Goal: Communication & Community: Answer question/provide support

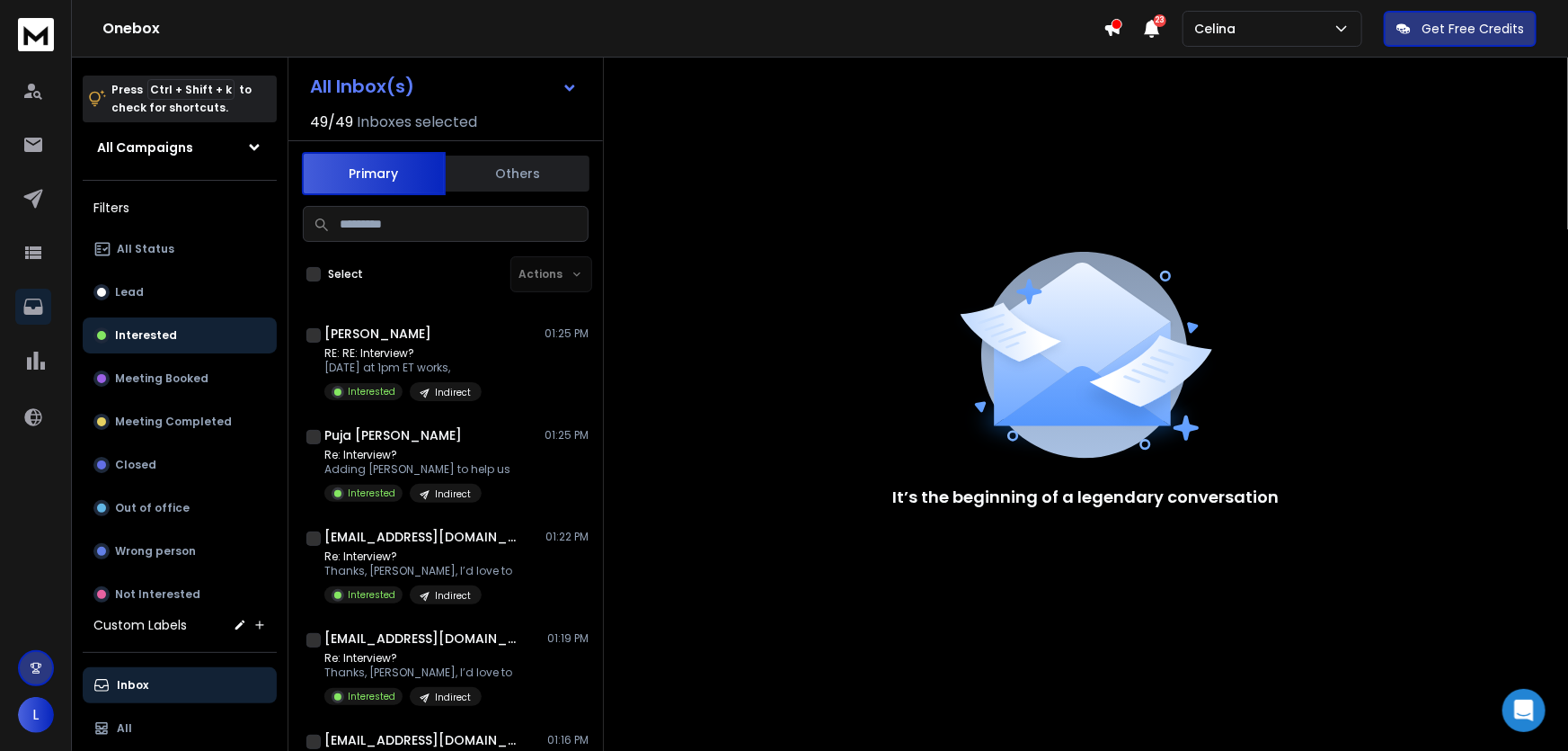
click at [511, 173] on button "Others" at bounding box center [518, 174] width 144 height 40
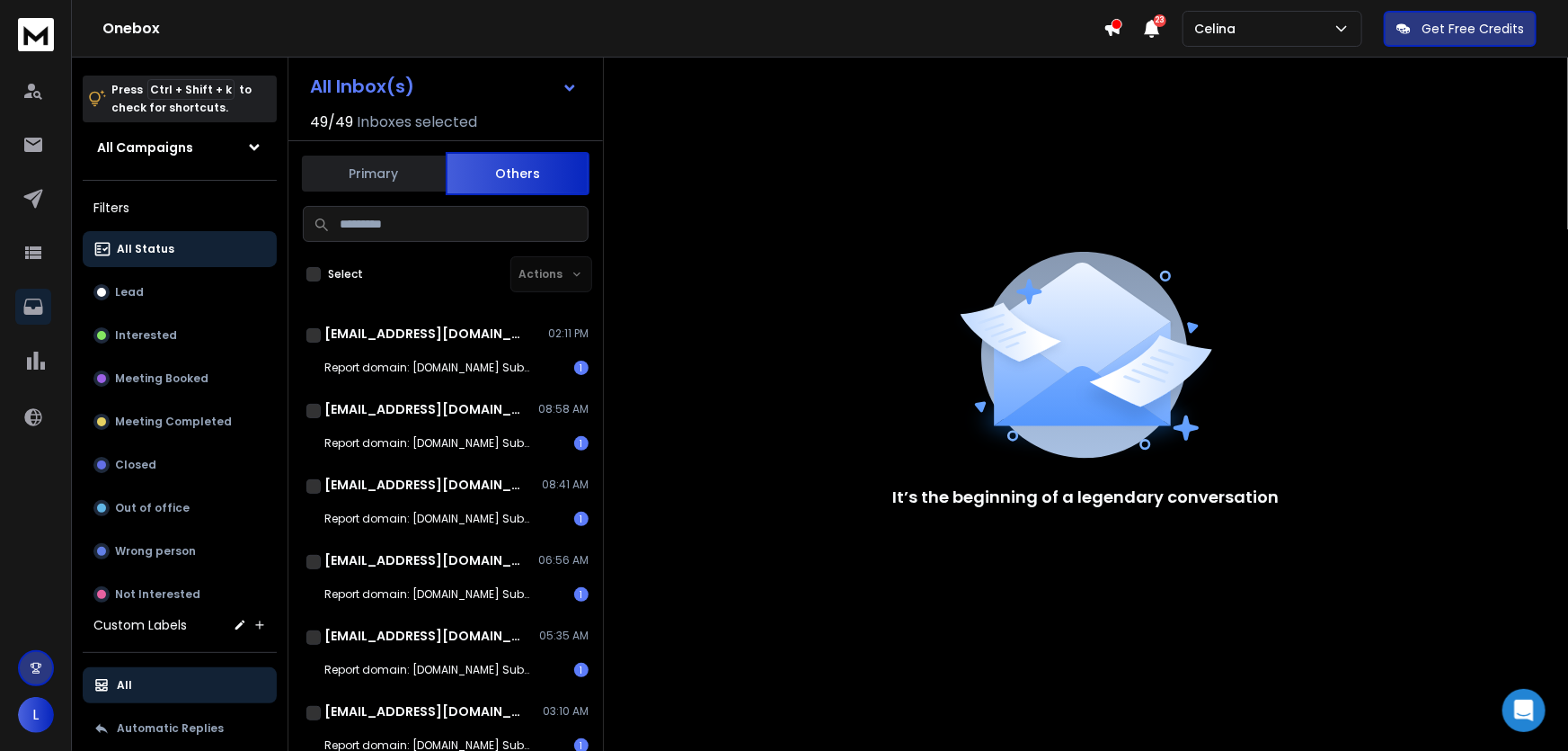
click at [384, 174] on button "Primary" at bounding box center [374, 174] width 144 height 40
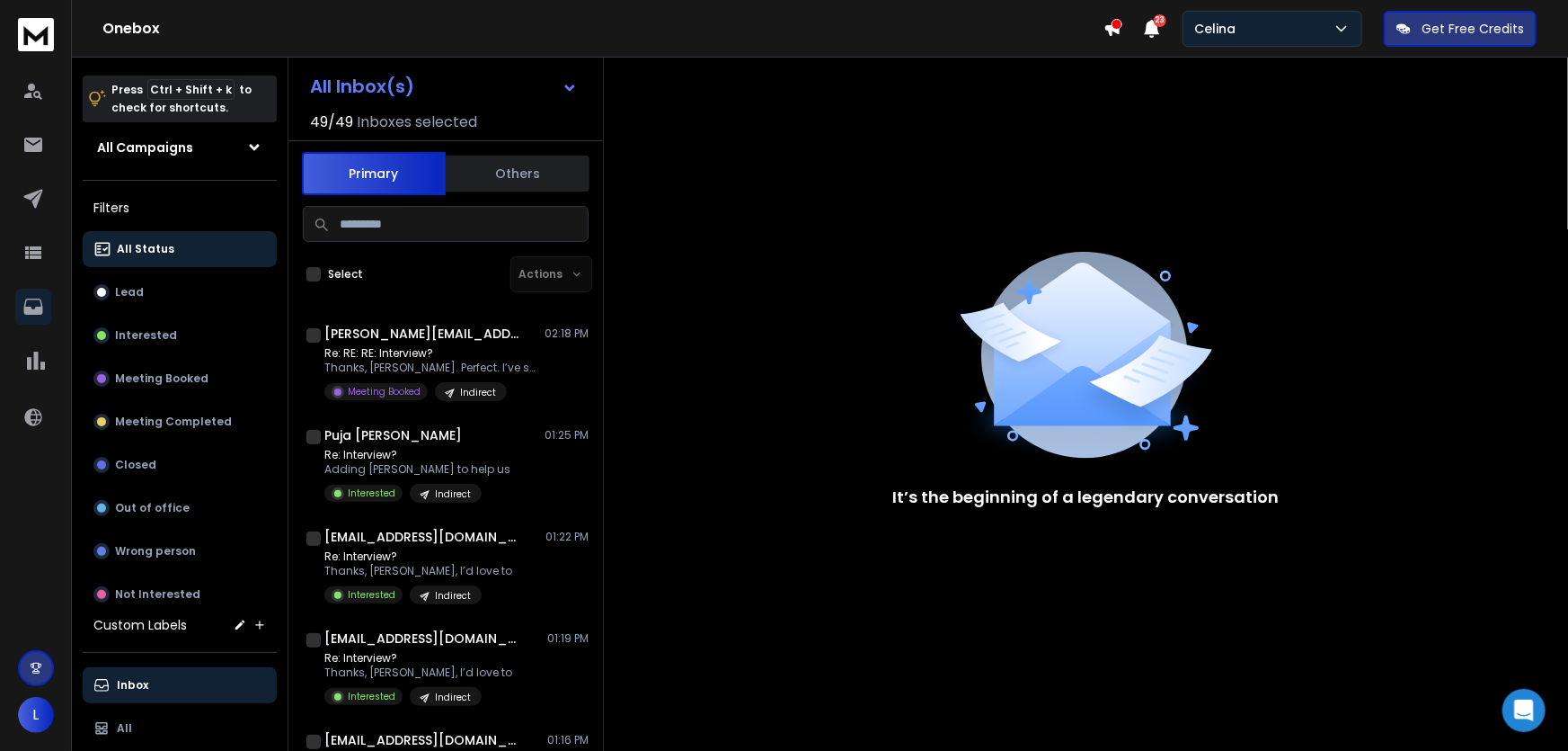
click at [1307, 22] on div "Celina" at bounding box center [1272, 29] width 156 height 18
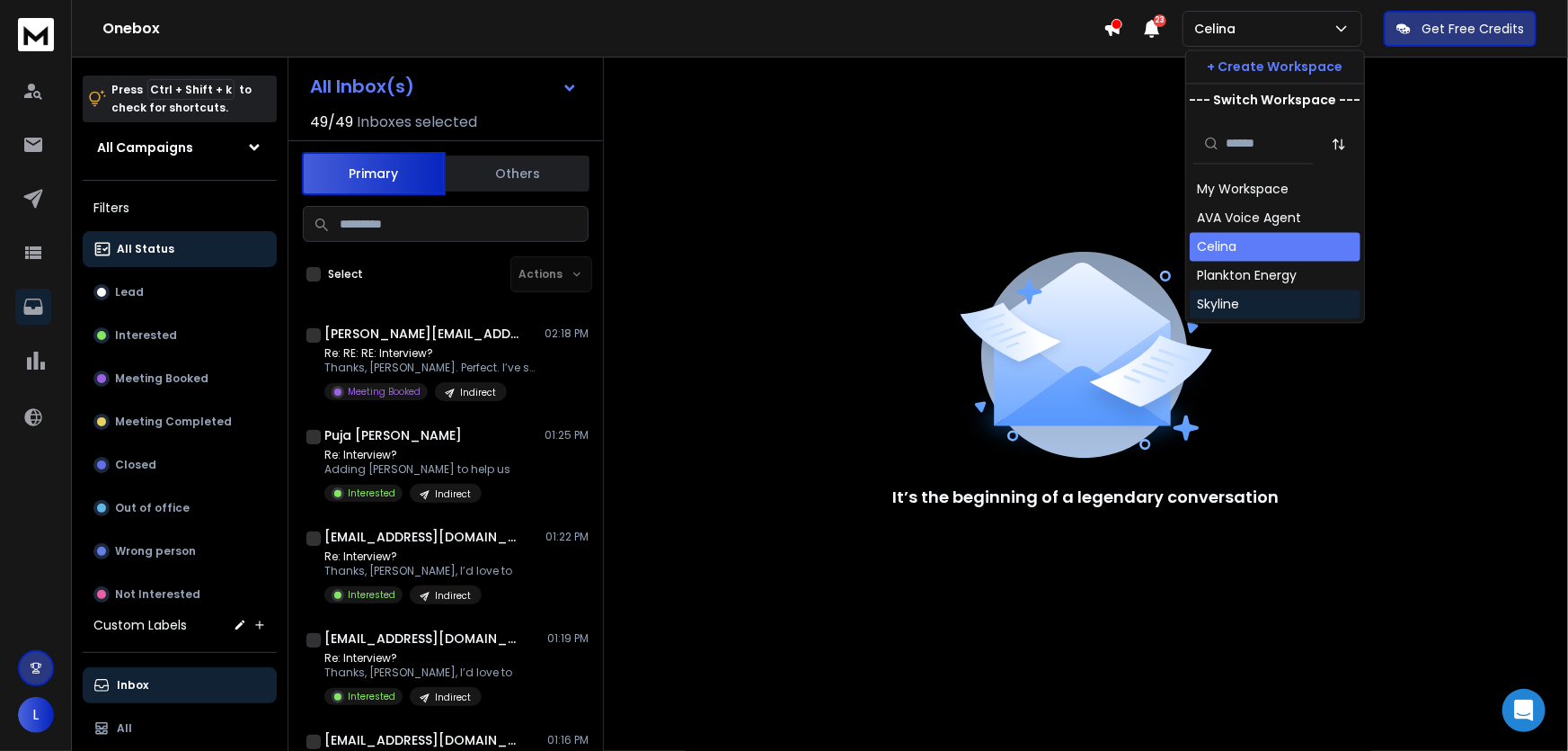
click at [1238, 303] on div "Skyline" at bounding box center [1218, 304] width 42 height 18
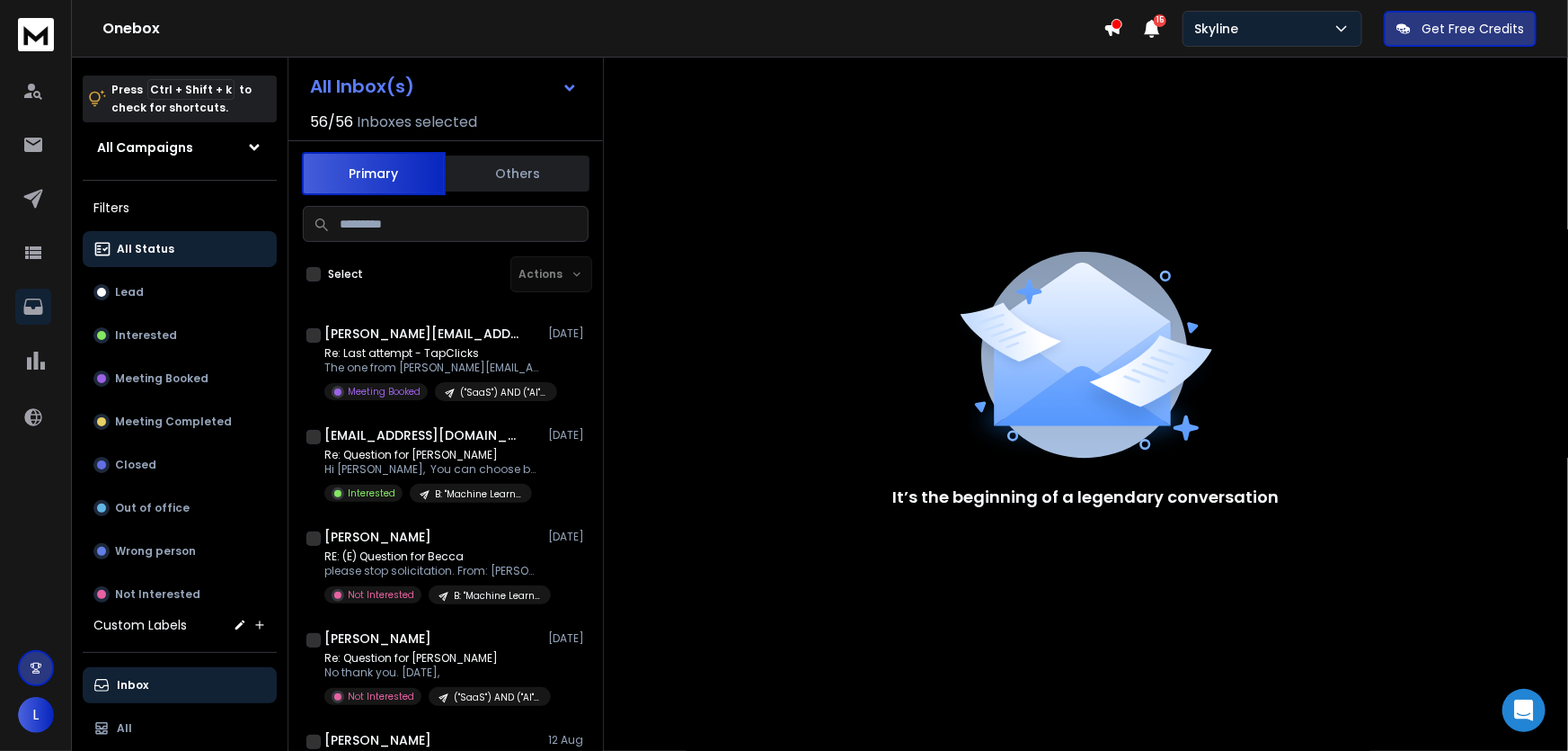
click at [1231, 31] on p "Skyline" at bounding box center [1219, 29] width 51 height 18
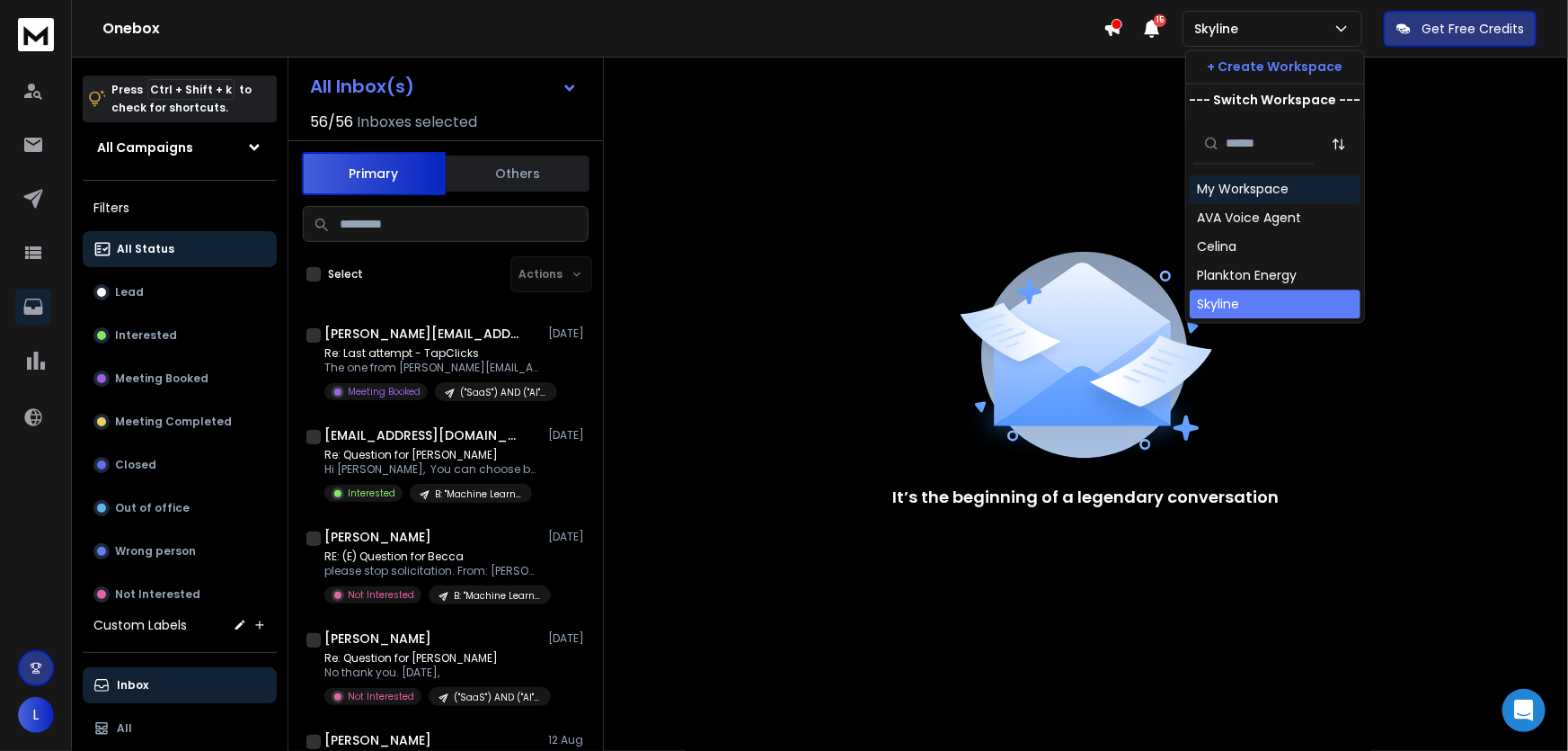
click at [1234, 186] on div "My Workspace" at bounding box center [1243, 189] width 92 height 18
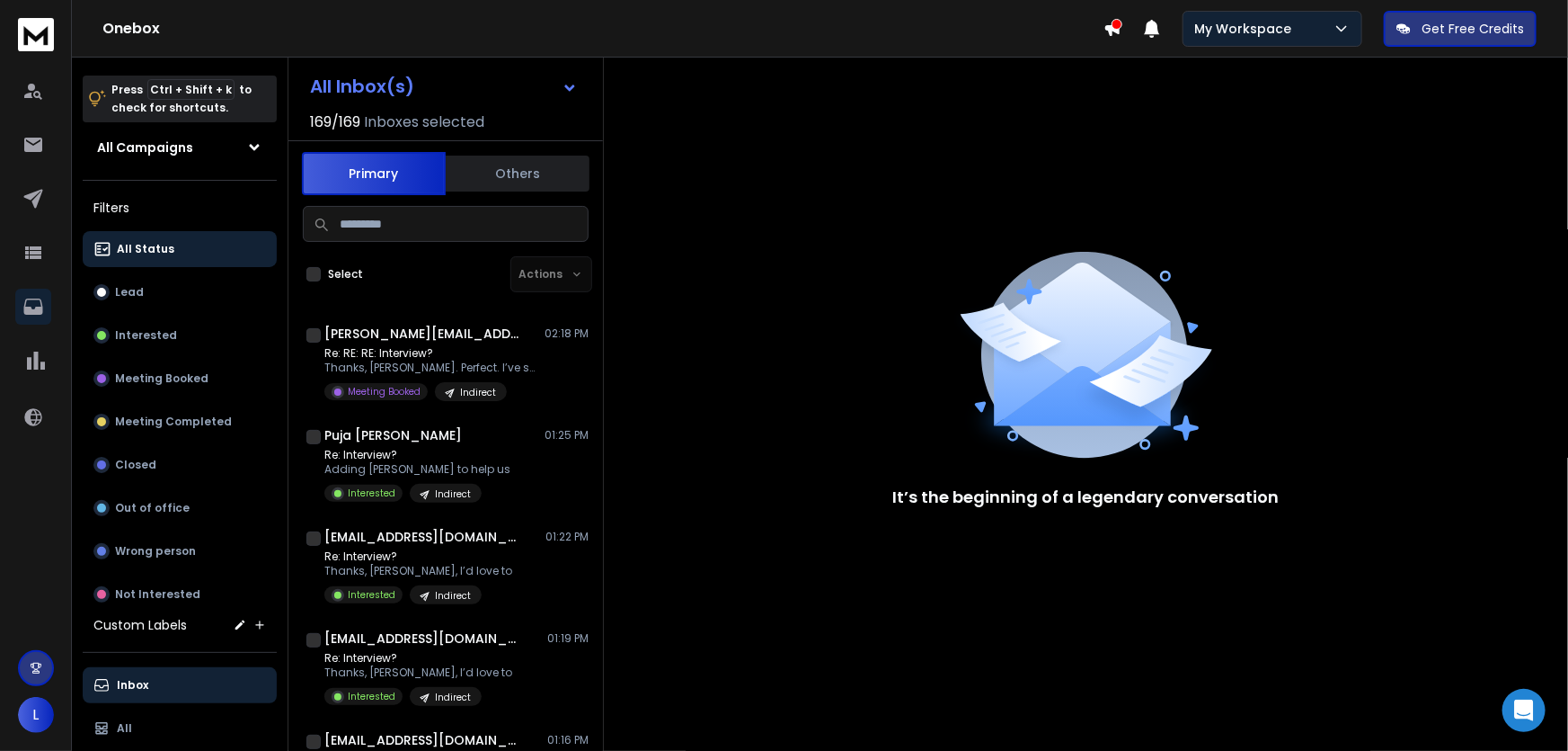
click at [1294, 37] on button "My Workspace" at bounding box center [1273, 29] width 180 height 36
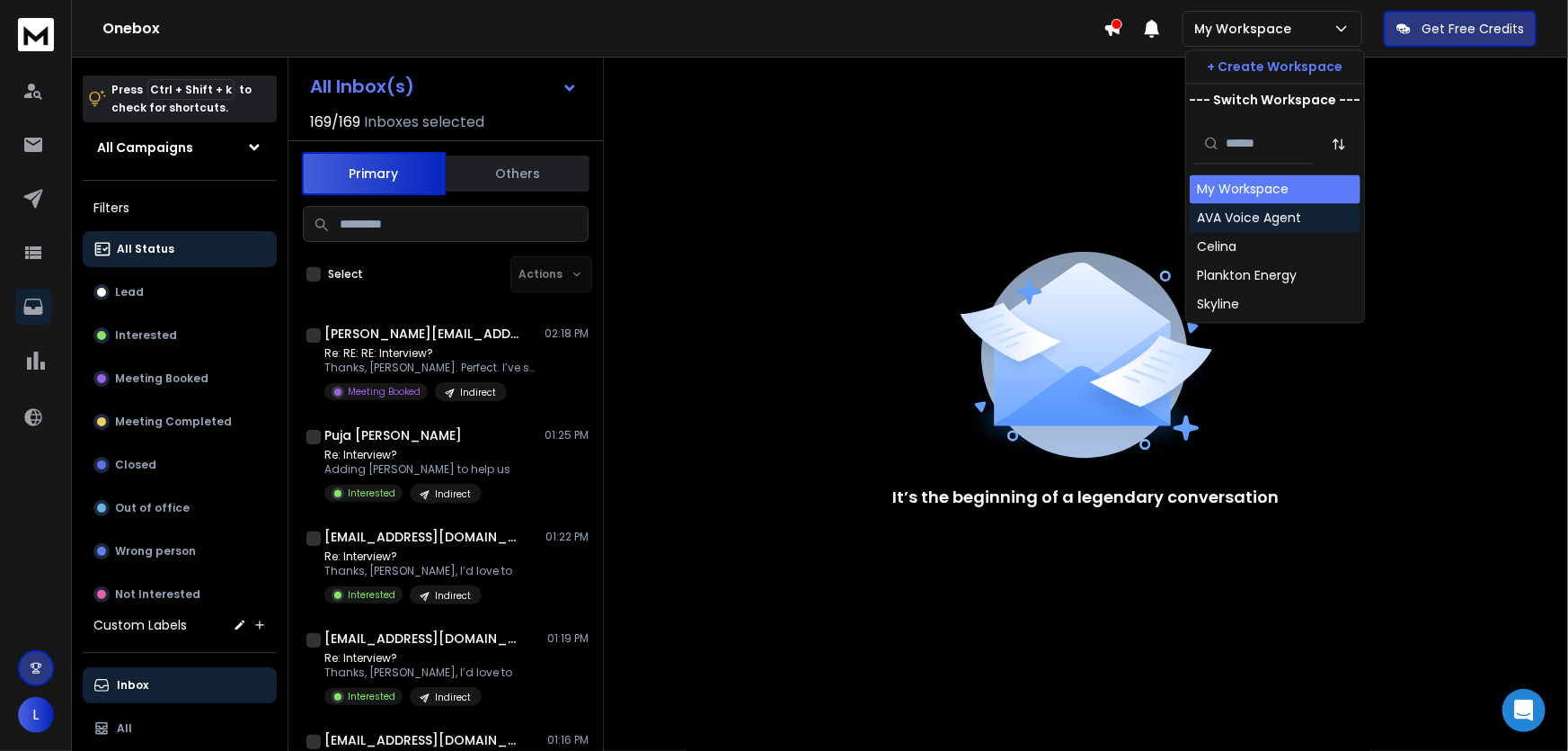
click at [1260, 221] on div "AVA Voice Agent" at bounding box center [1249, 218] width 104 height 18
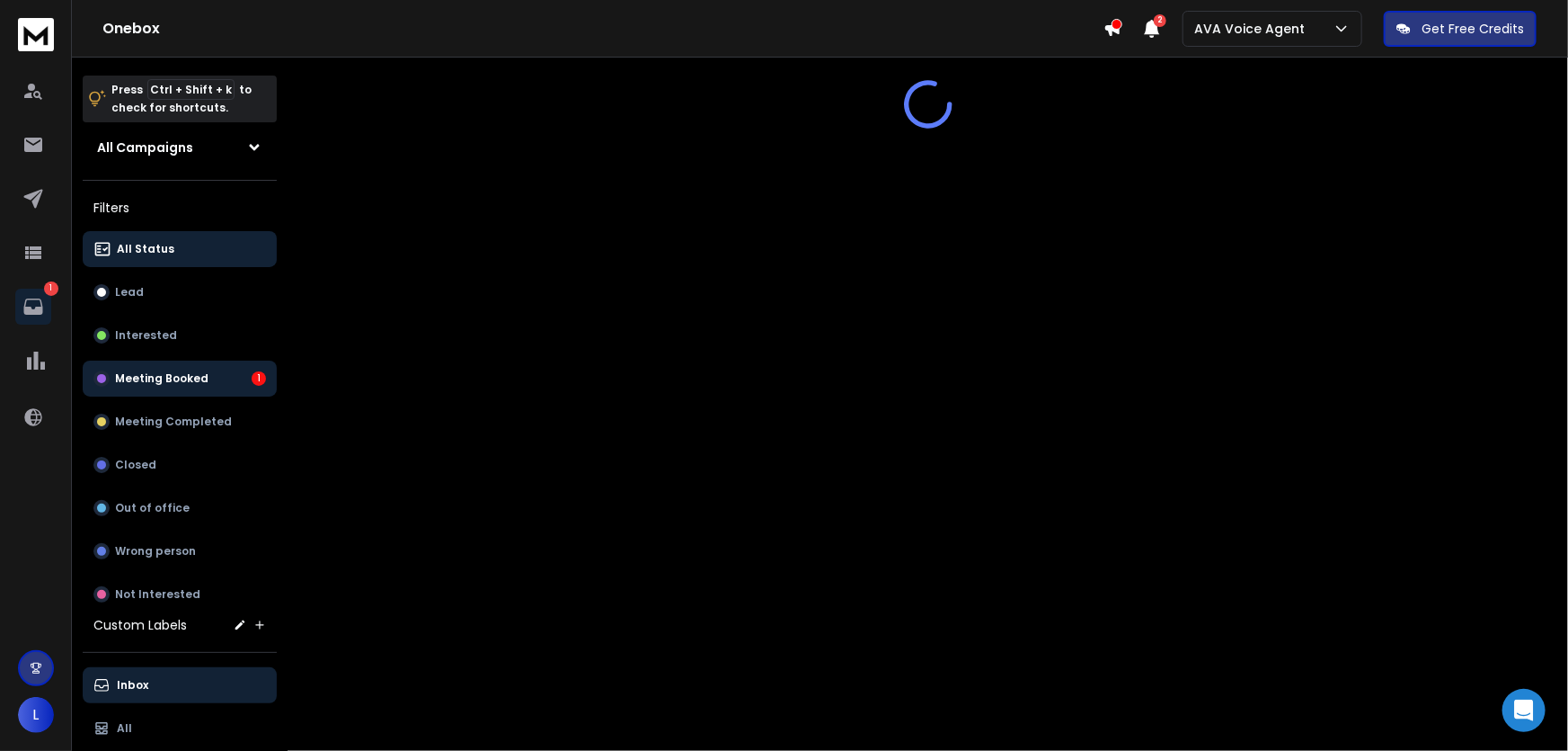
click at [207, 391] on button "Meeting Booked 1" at bounding box center [180, 379] width 194 height 36
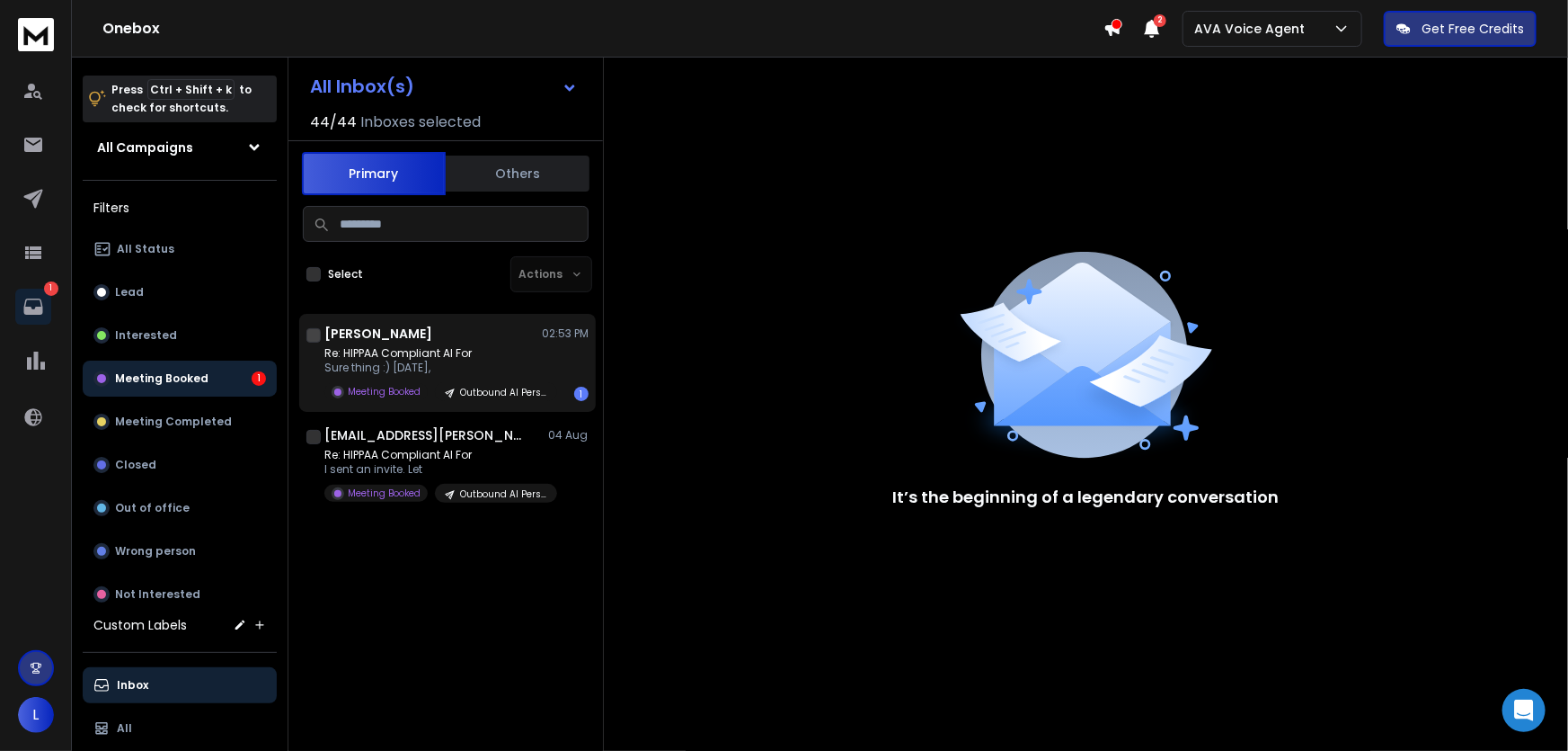
click at [413, 339] on div "Roshan Paul 02:53 PM" at bounding box center [457, 334] width 264 height 18
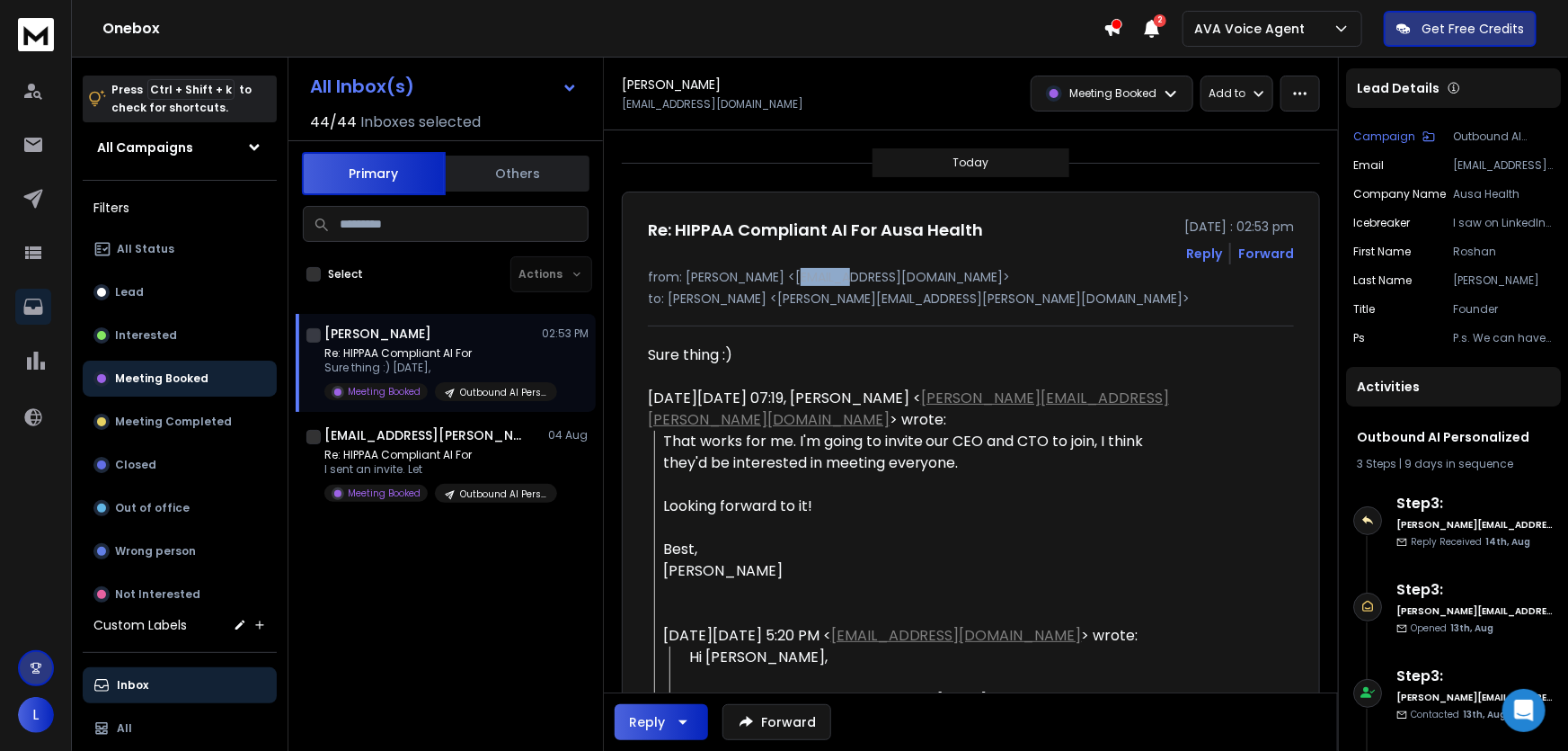
drag, startPoint x: 838, startPoint y: 273, endPoint x: 798, endPoint y: 275, distance: 40.0
click at [798, 275] on p "from: Roshan Paul <ro@prar.io>" at bounding box center [970, 277] width 647 height 18
copy p "prar.io"
click at [1138, 98] on p "Meeting Booked" at bounding box center [1112, 93] width 87 height 14
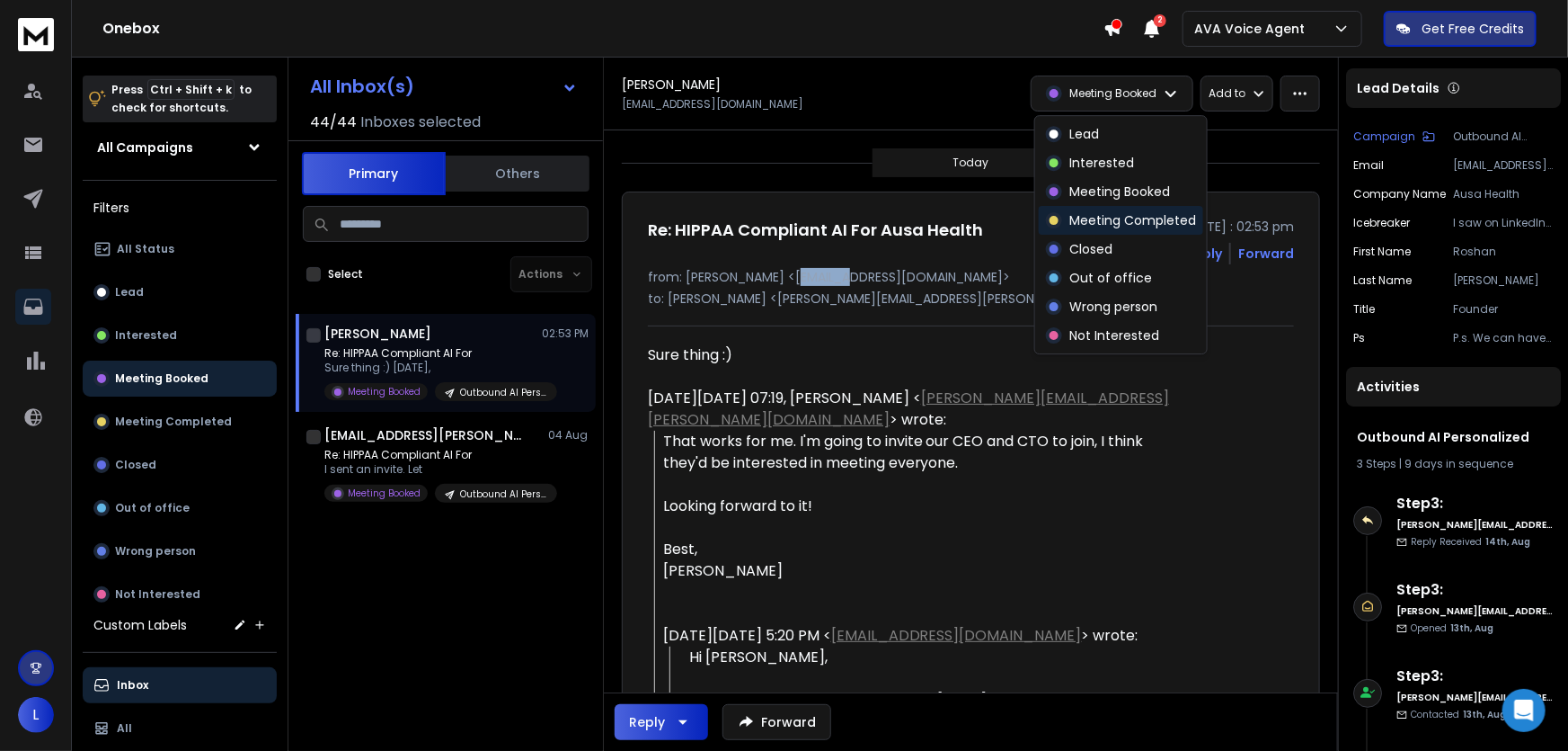
click at [1111, 224] on p "Meeting Completed" at bounding box center [1132, 220] width 127 height 18
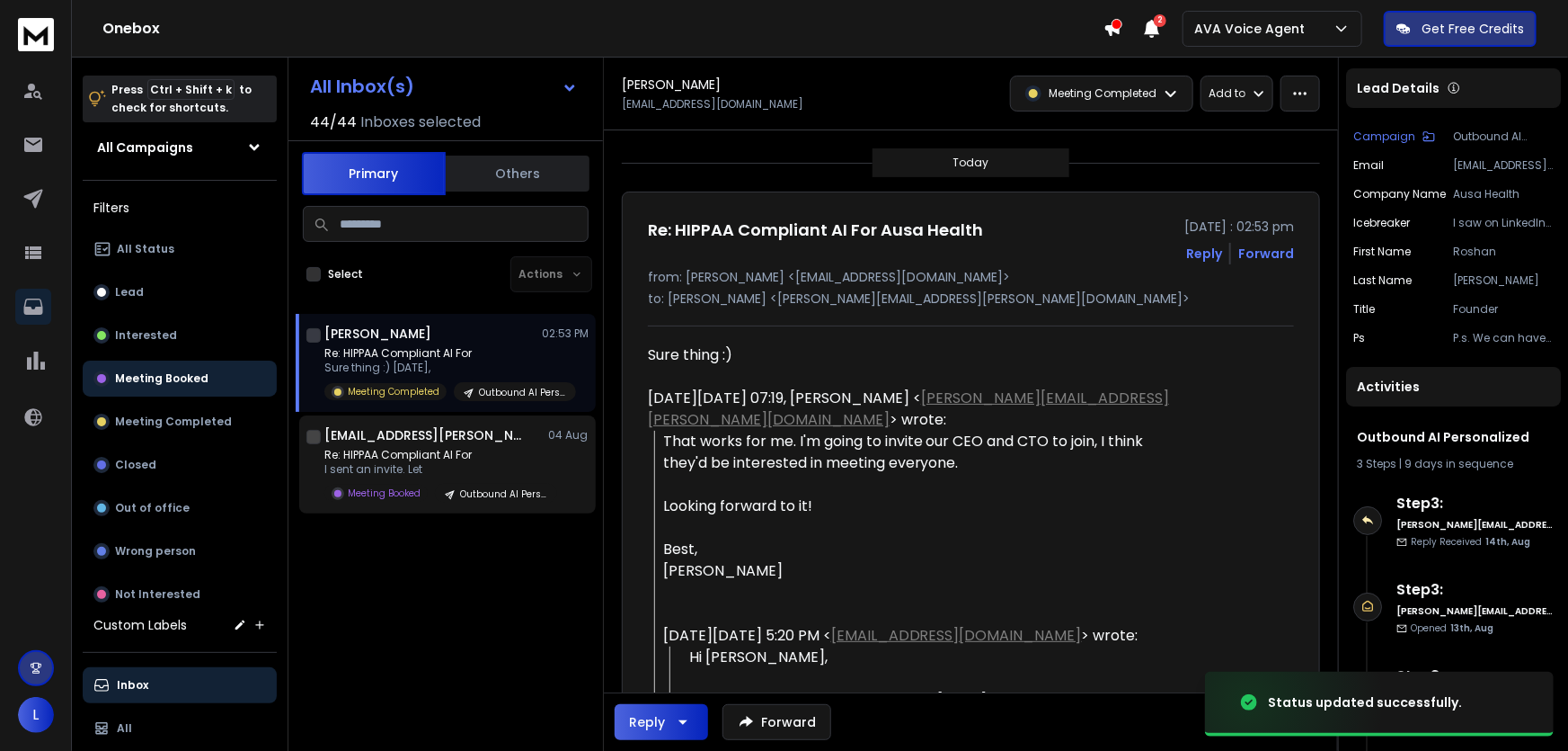
click at [468, 429] on h1 "sindhu.murthy@gmail.com" at bounding box center [424, 435] width 198 height 18
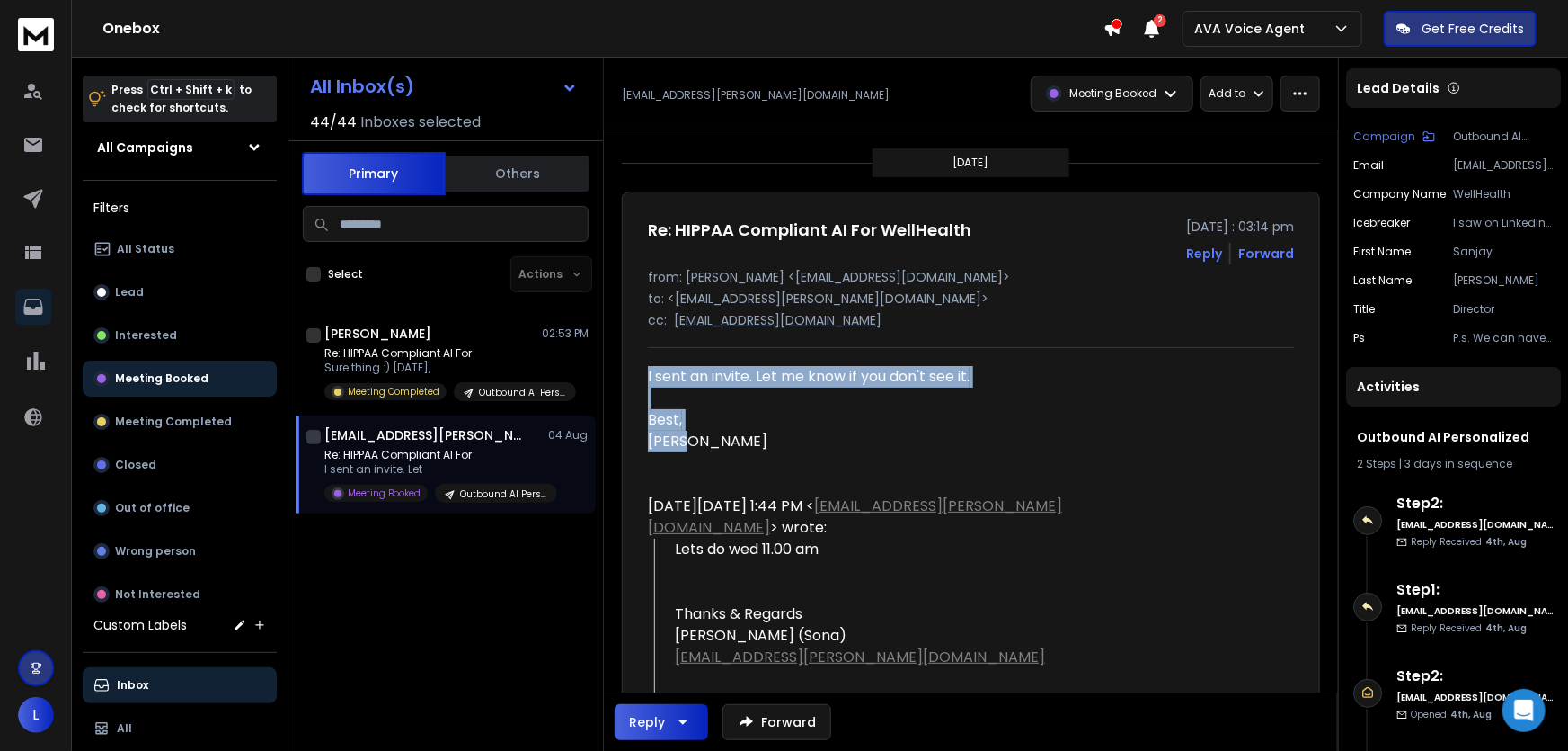
drag, startPoint x: 686, startPoint y: 442, endPoint x: 634, endPoint y: 371, distance: 88.0
drag, startPoint x: 737, startPoint y: 422, endPoint x: 728, endPoint y: 421, distance: 9.1
click at [737, 422] on div "I sent an invite. Let me know if you don't see it. Best, Lucas" at bounding box center [909, 409] width 525 height 86
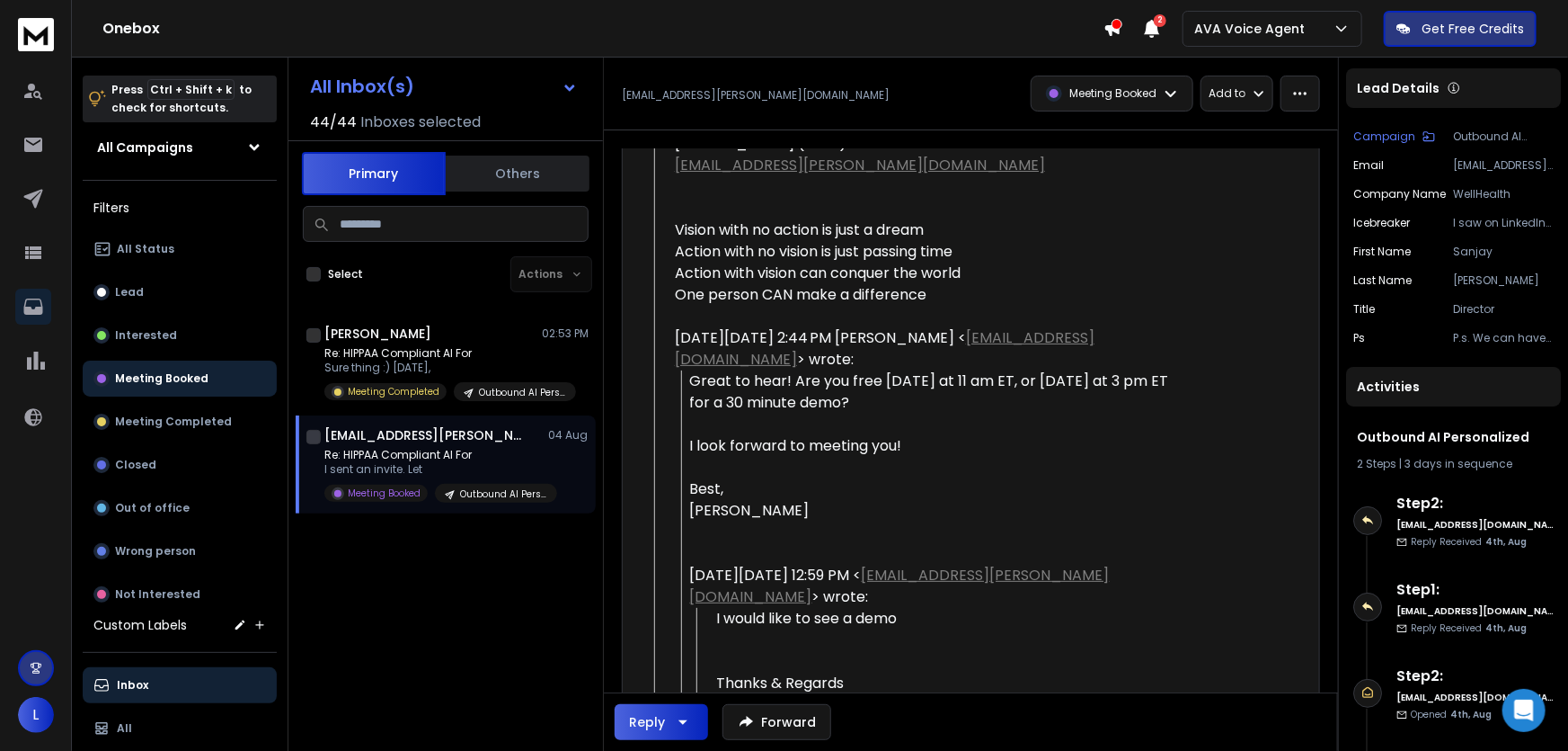
scroll to position [490, 0]
click at [728, 497] on div "Great to hear! Are you free this Wednesday at 11 am ET, or this Friday at 3 pm …" at bounding box center [931, 447] width 483 height 151
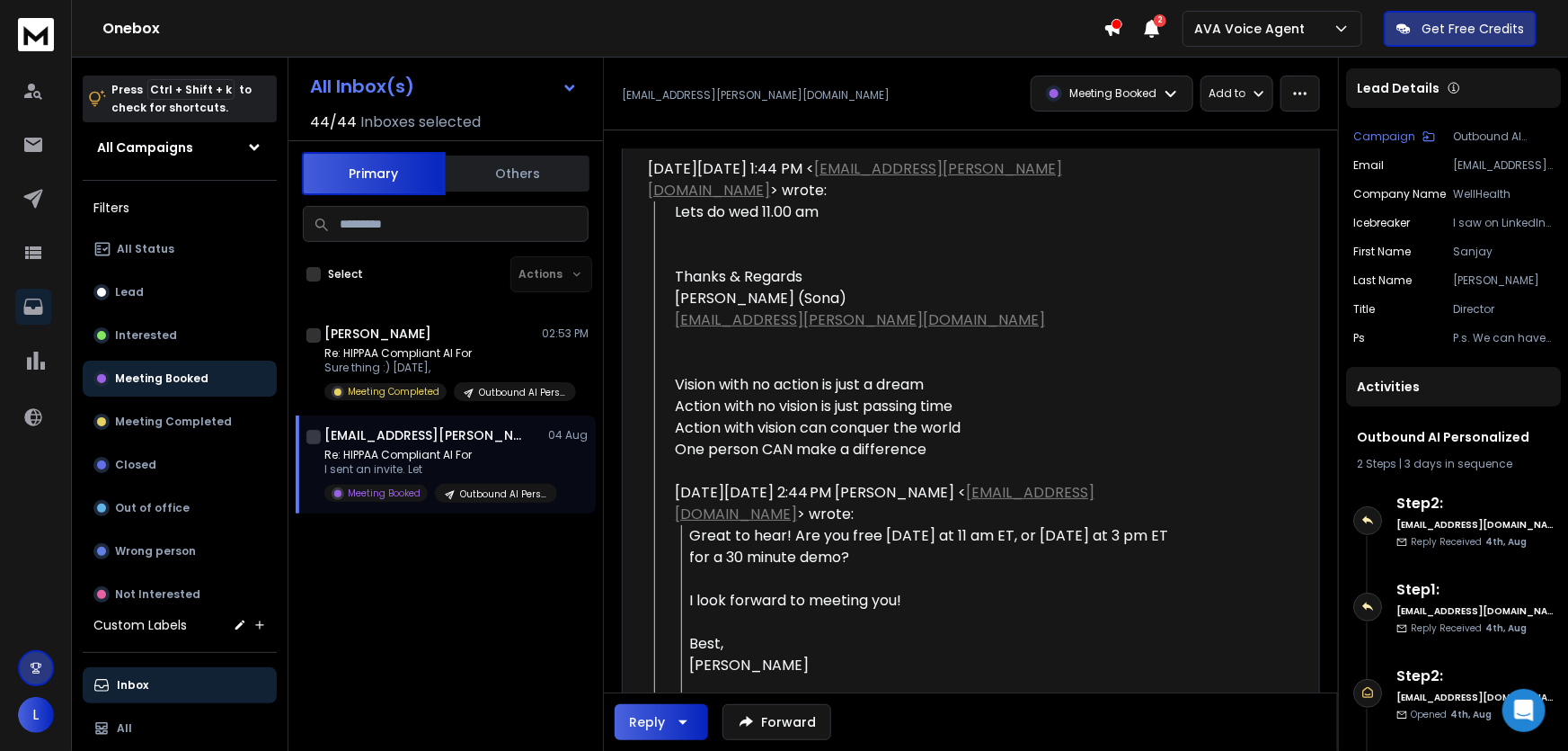
scroll to position [0, 0]
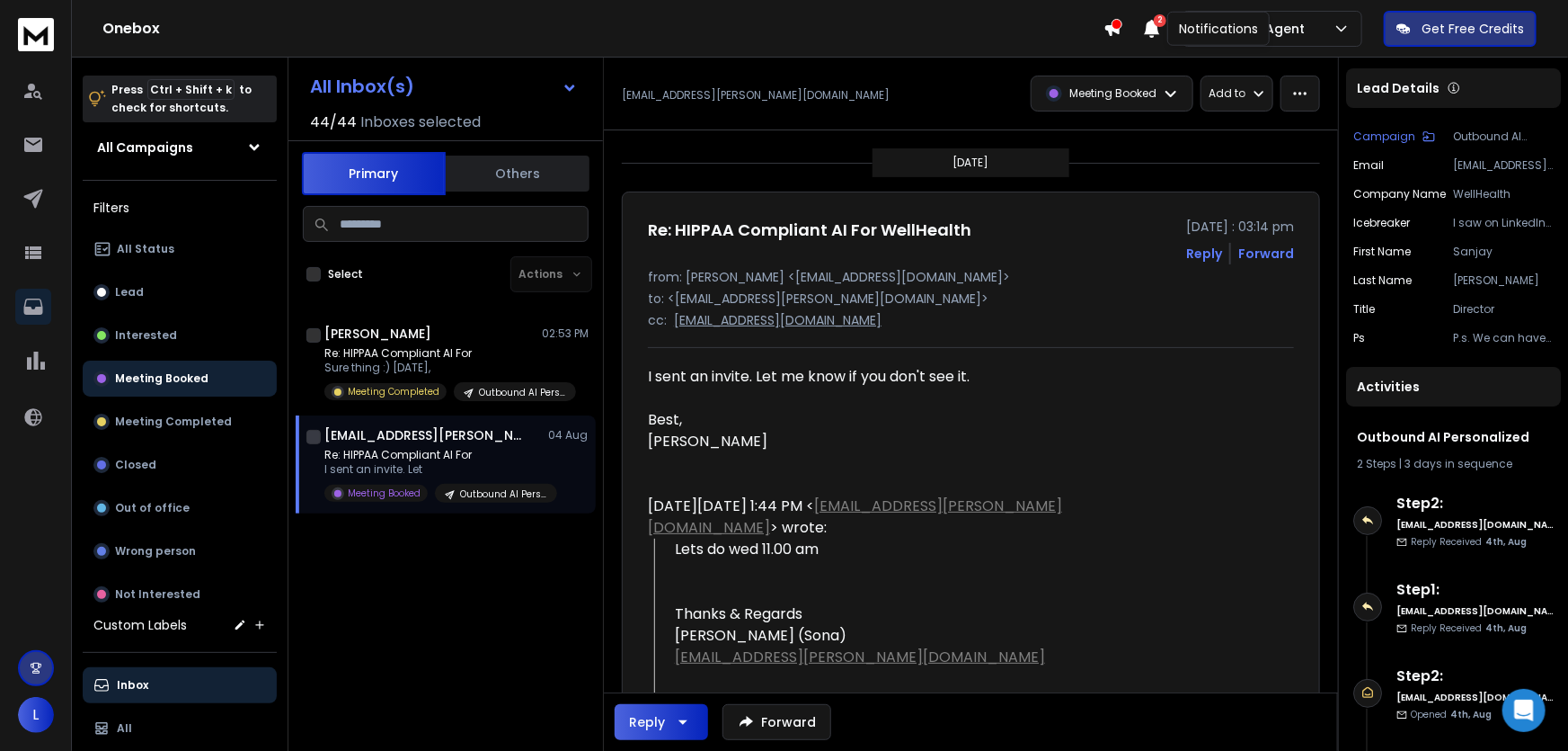
click at [1209, 29] on div "Notifications" at bounding box center [1218, 29] width 103 height 34
click at [1347, 20] on icon "button" at bounding box center [1342, 29] width 18 height 18
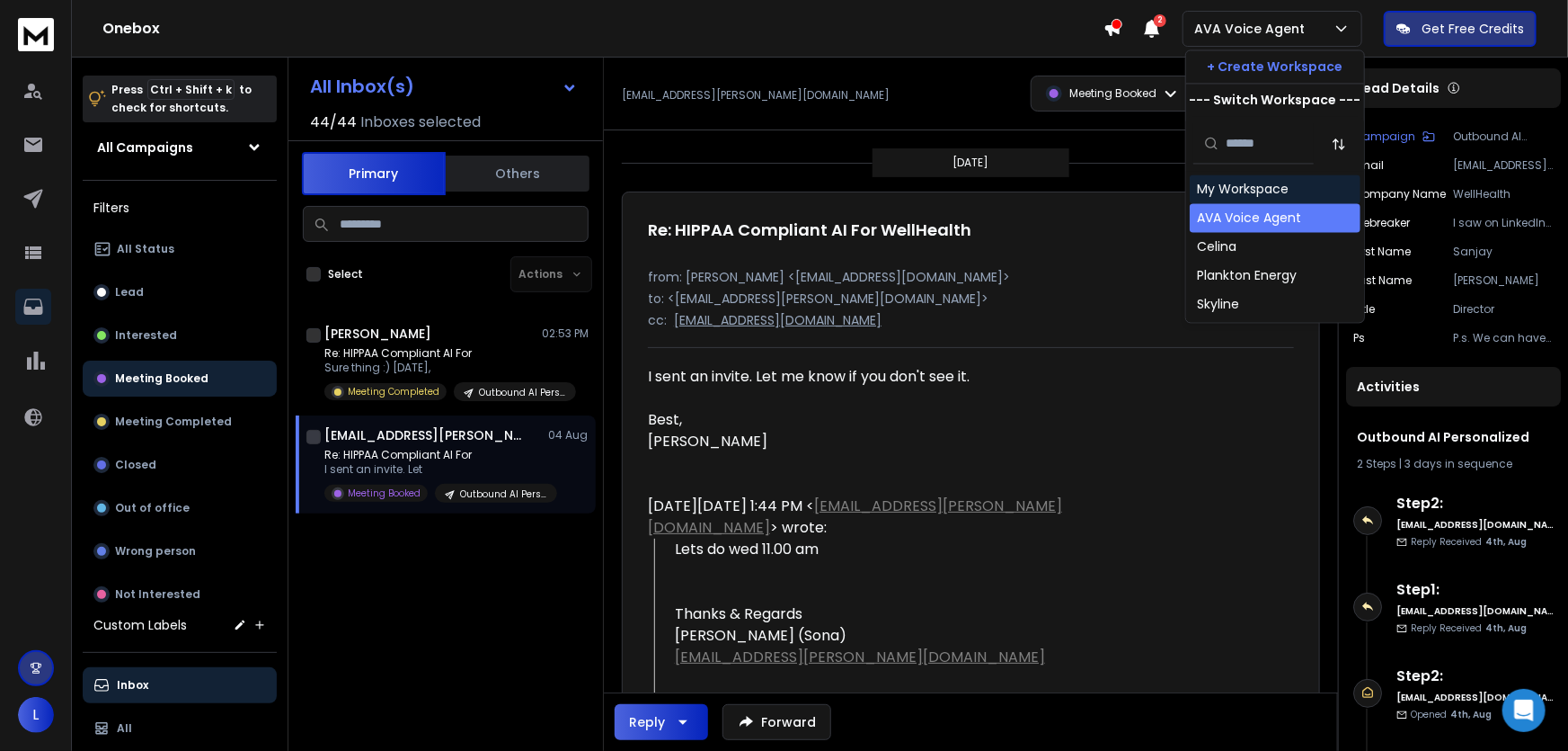
click at [1249, 197] on div "My Workspace" at bounding box center [1243, 189] width 92 height 18
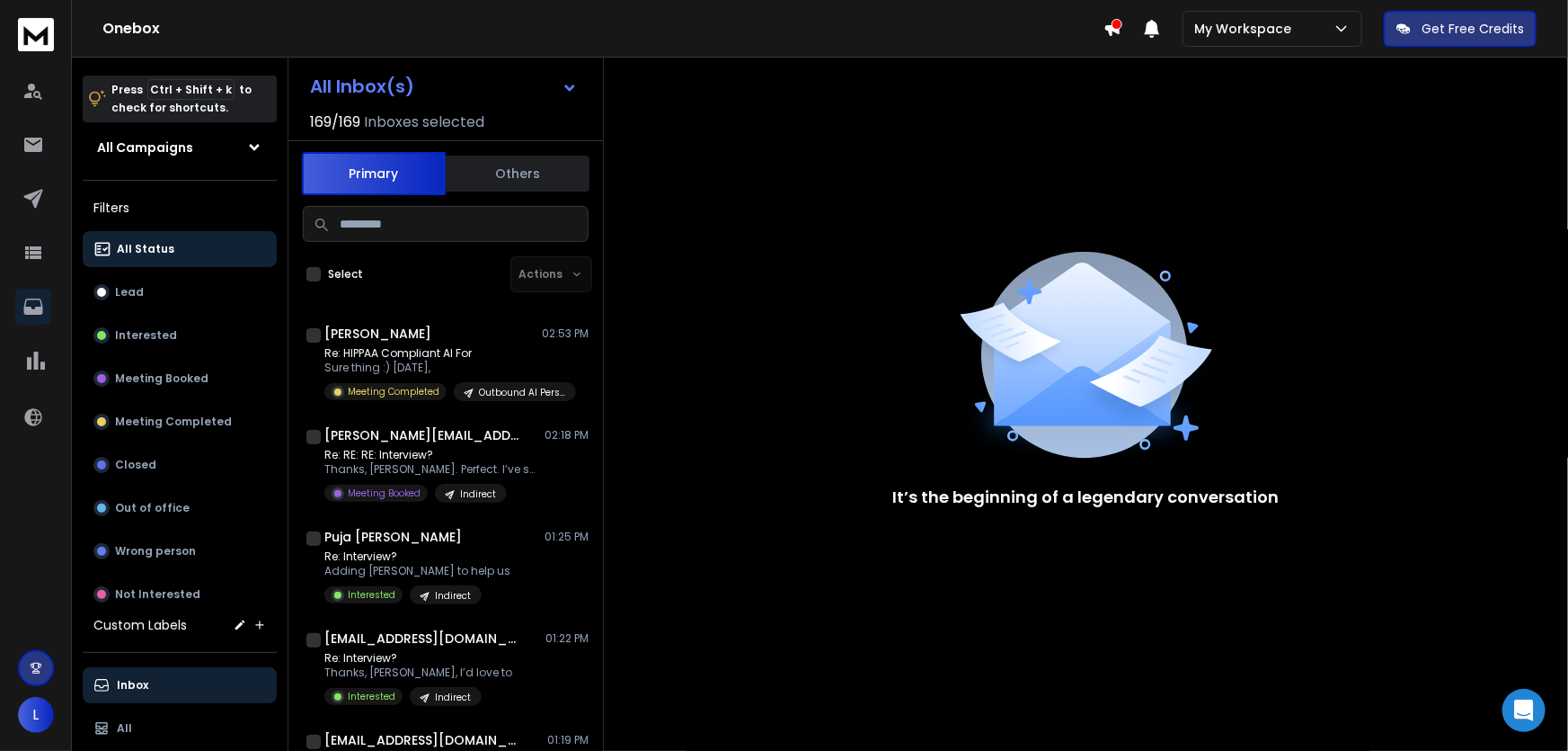
click at [495, 177] on button "Others" at bounding box center [518, 174] width 144 height 40
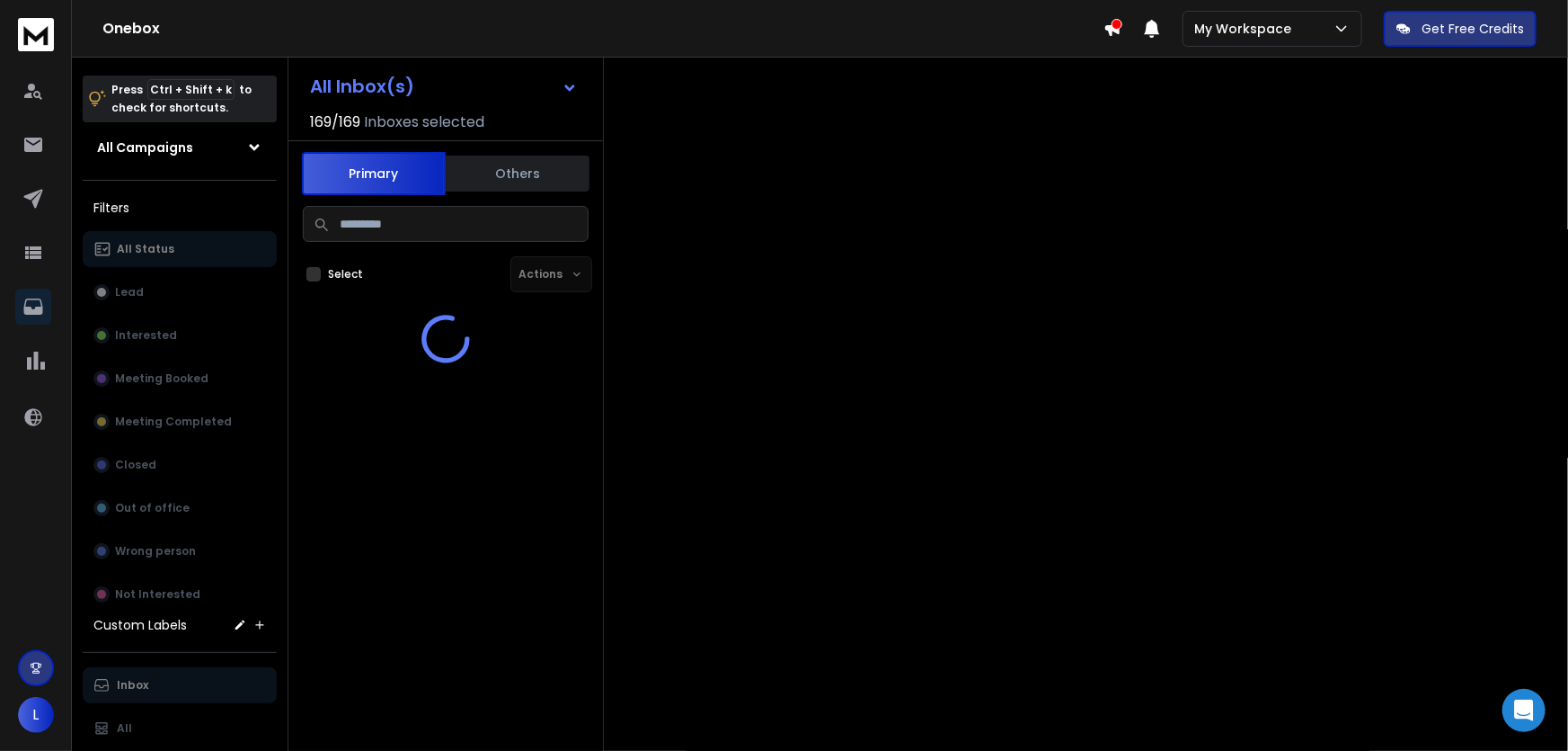
click at [383, 181] on button "Primary" at bounding box center [374, 173] width 144 height 43
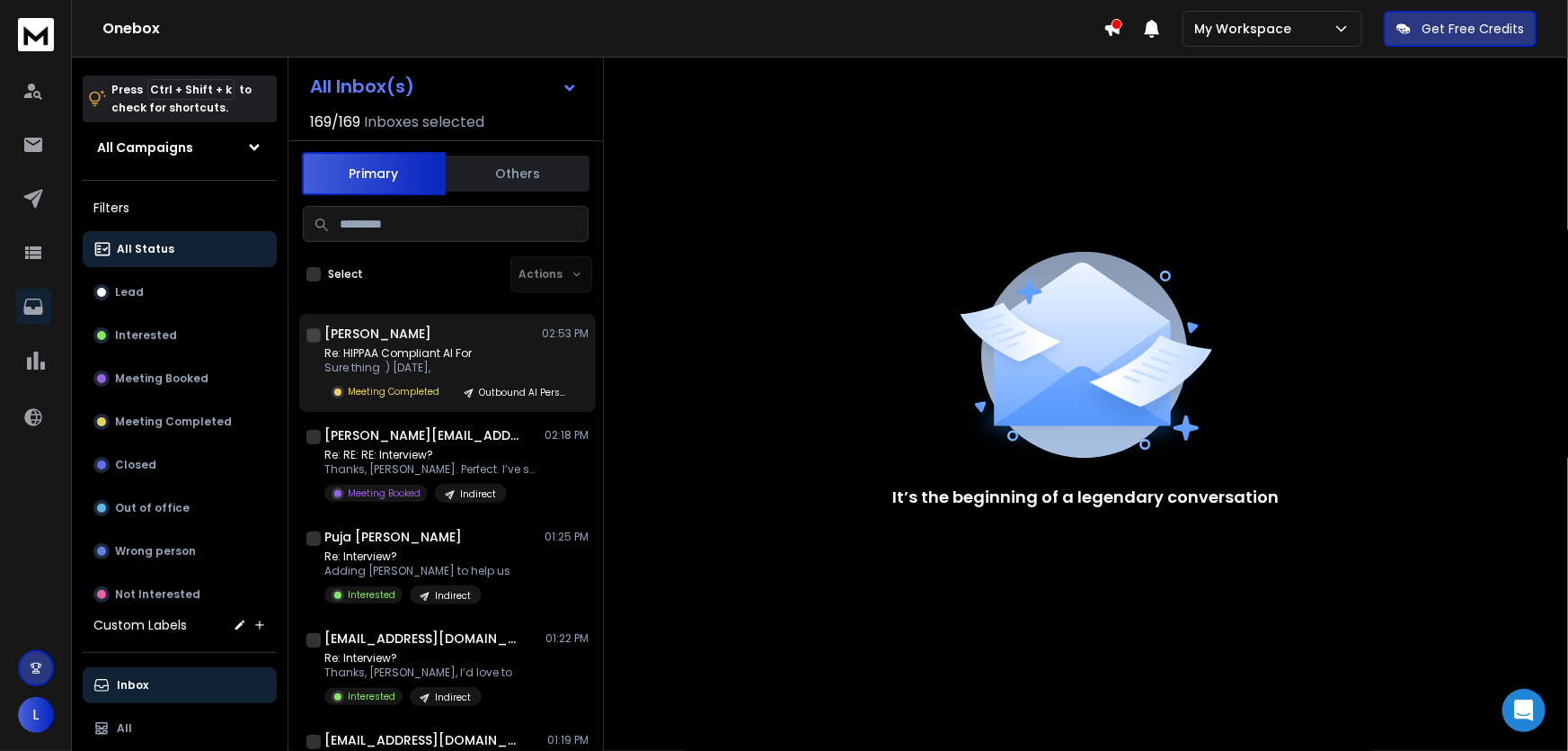
click at [473, 351] on p "Re: HIPPAA Compliant AI For" at bounding box center [433, 353] width 216 height 14
